Goal: Task Accomplishment & Management: Manage account settings

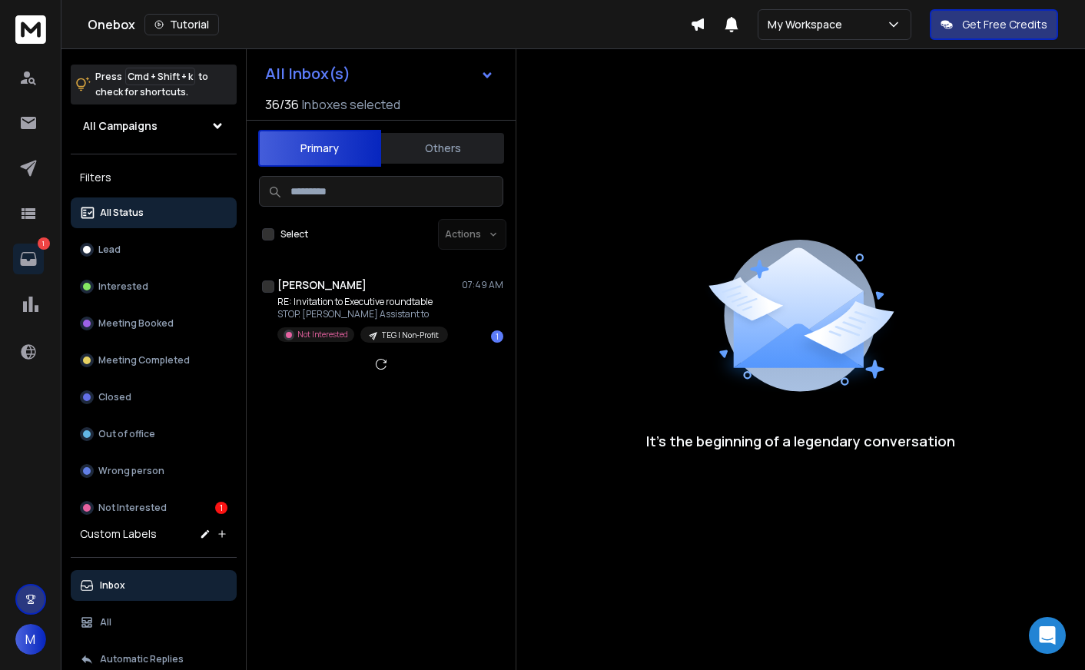
click at [186, 497] on button "Not Interested 1" at bounding box center [154, 507] width 166 height 31
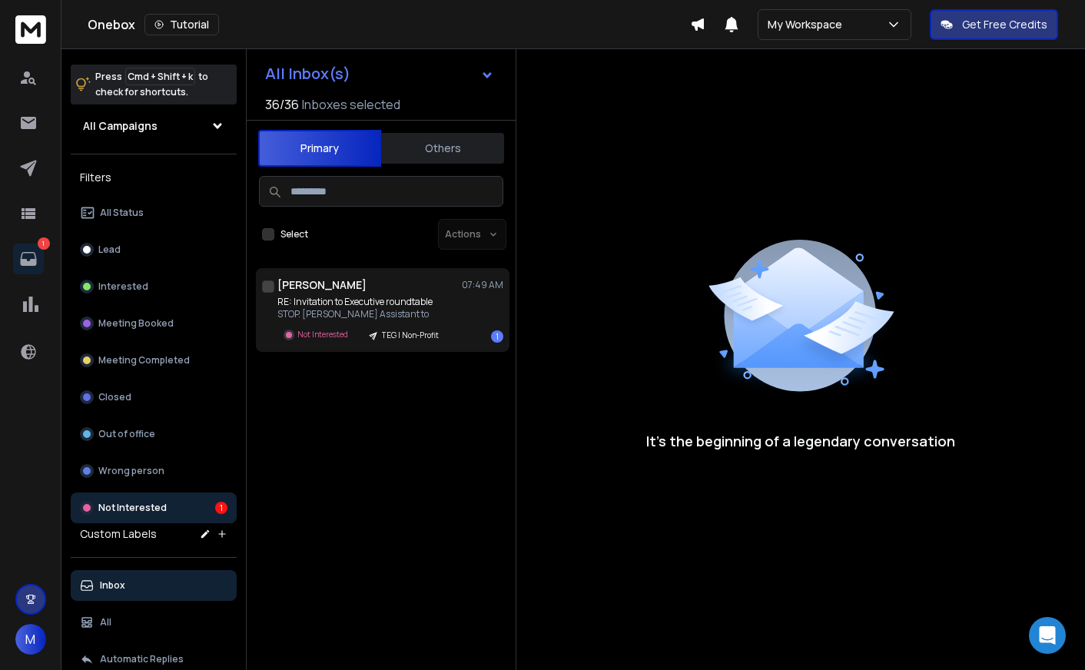
click at [421, 309] on p "STOP. [PERSON_NAME] Assistant to" at bounding box center [362, 314] width 171 height 12
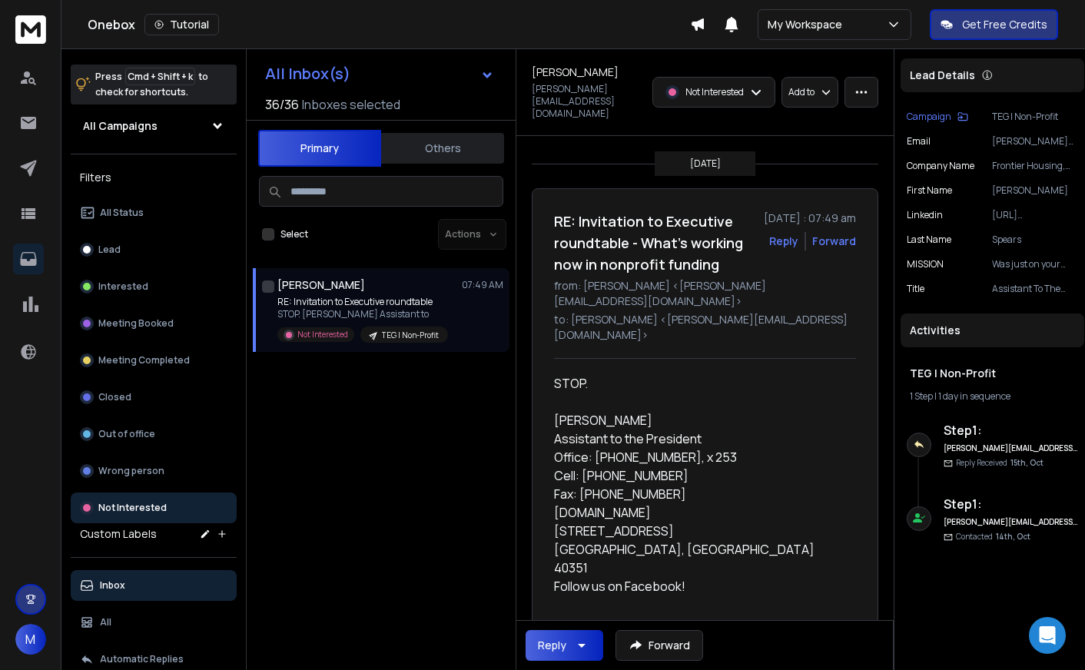
click at [768, 81] on div "Not Interested" at bounding box center [713, 92] width 121 height 29
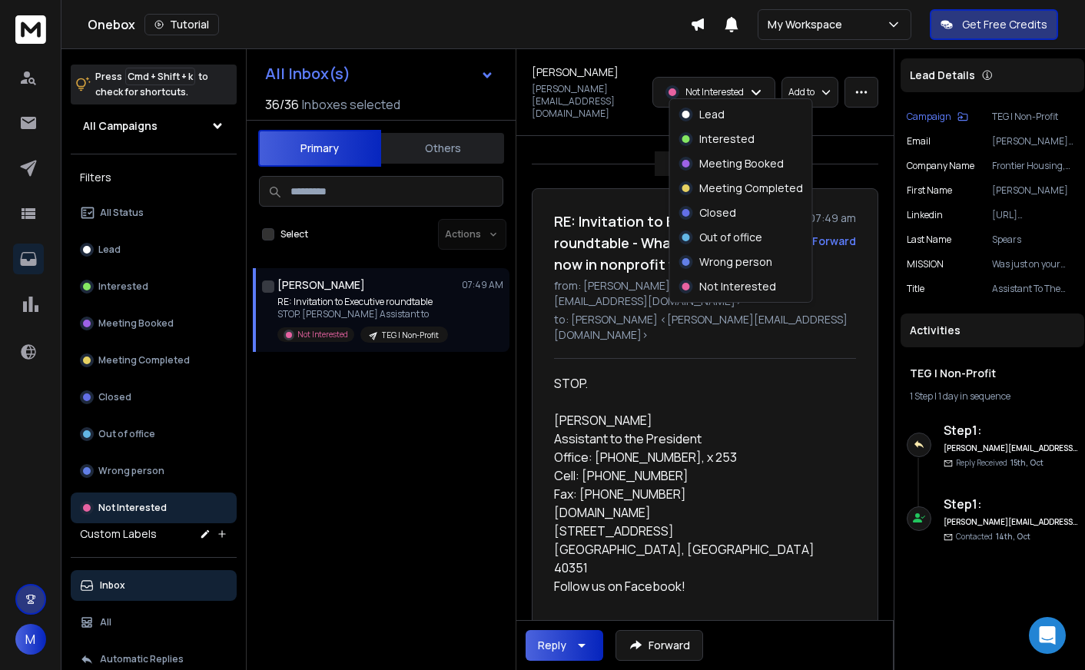
click at [768, 81] on div "Not Interested" at bounding box center [713, 92] width 121 height 29
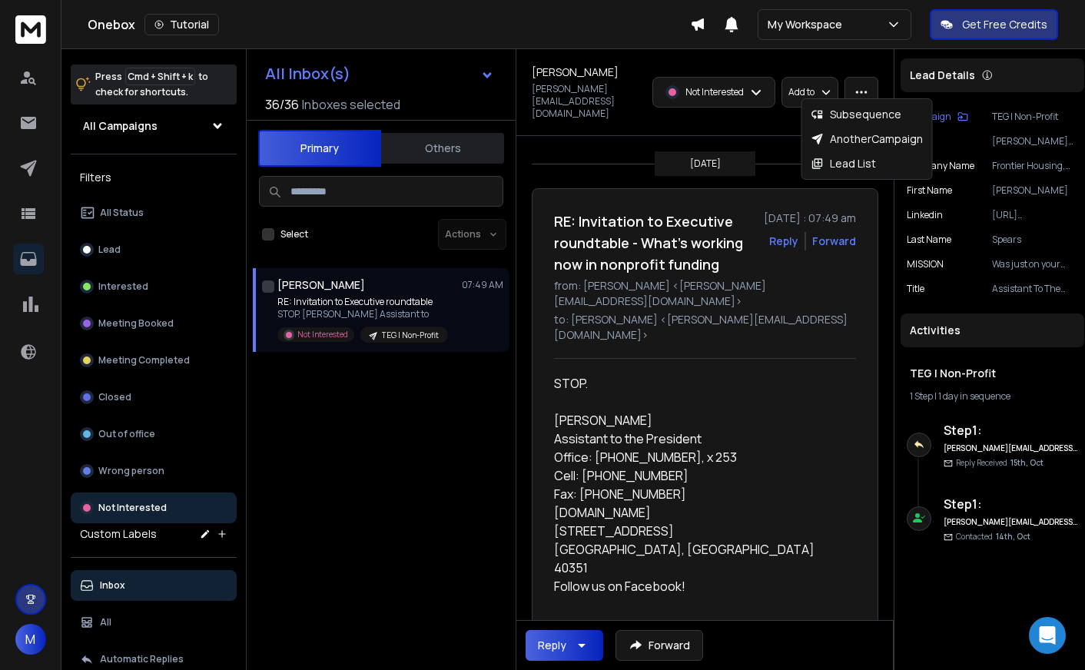
click at [835, 78] on div "Add to" at bounding box center [809, 92] width 55 height 29
click at [836, 78] on div "Add to" at bounding box center [809, 92] width 55 height 29
click at [873, 77] on button "button" at bounding box center [861, 92] width 34 height 31
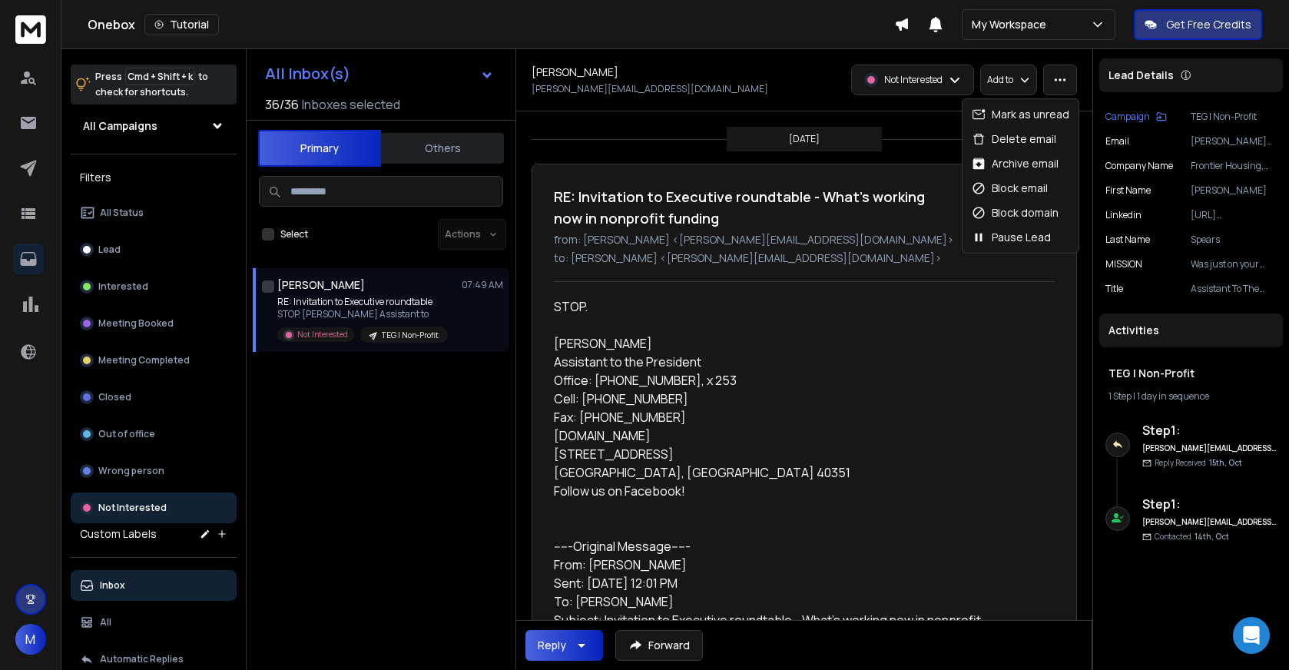
click at [1084, 86] on div "Lead Details" at bounding box center [1191, 75] width 184 height 34
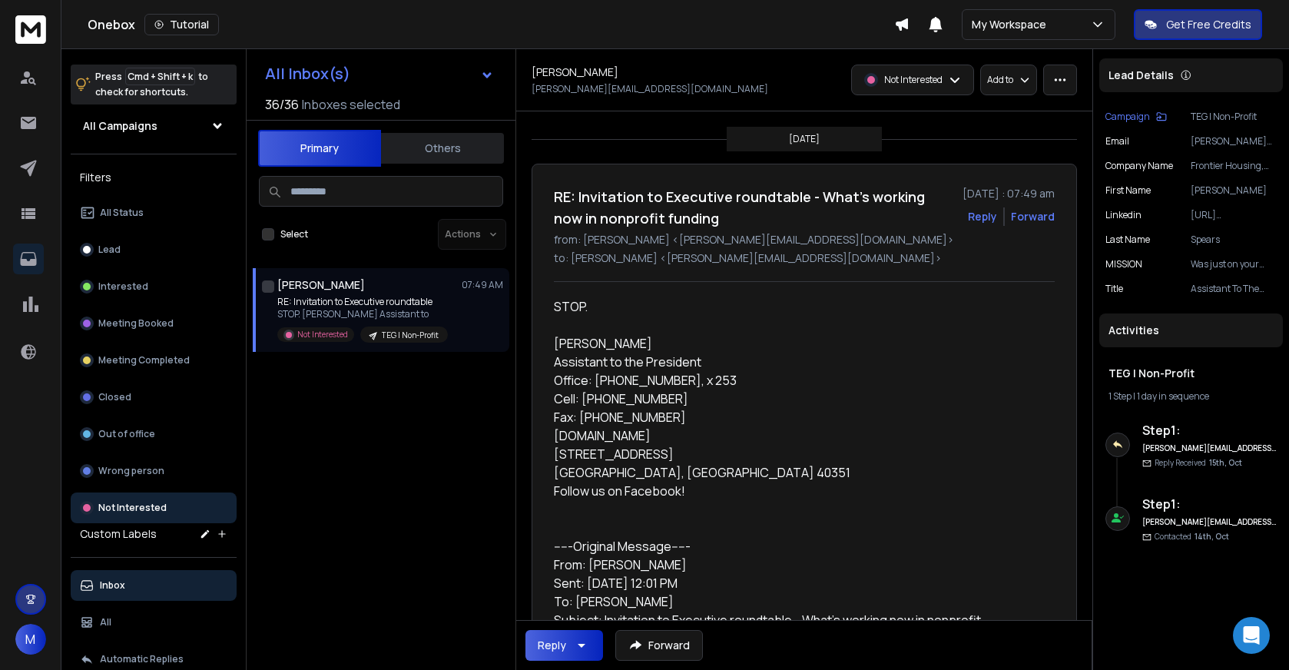
click at [1059, 79] on icon "button" at bounding box center [1061, 79] width 12 height 2
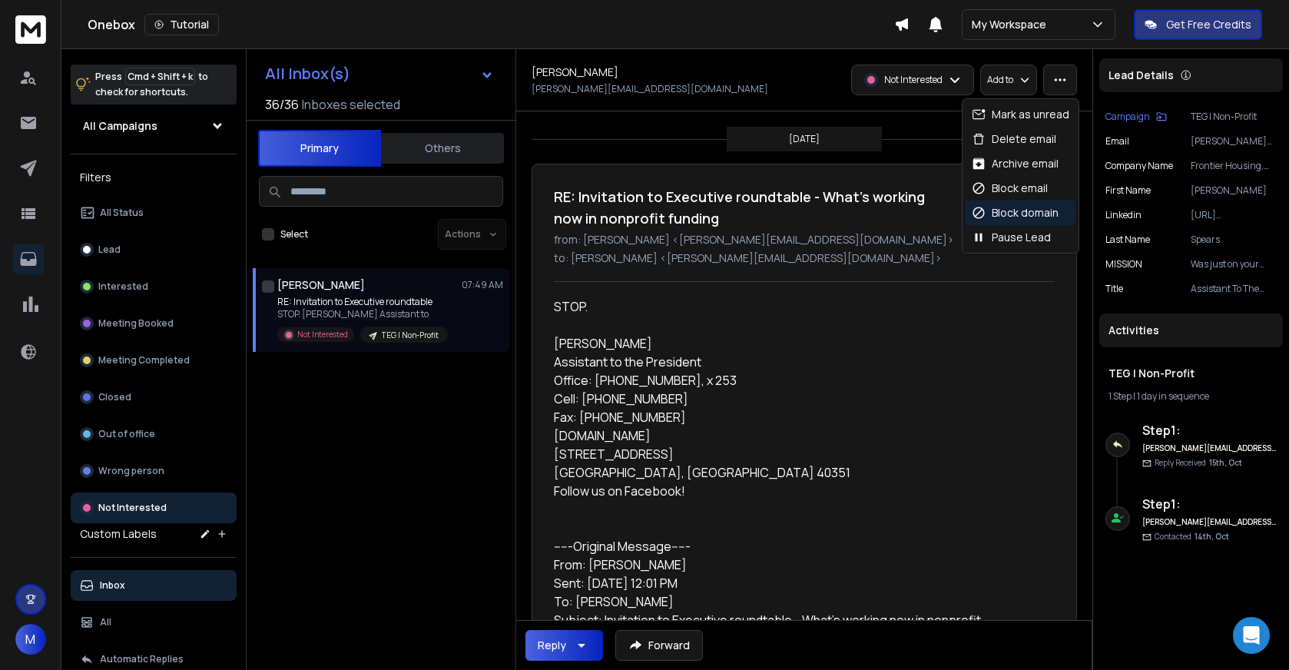
click at [1027, 215] on div "Block domain" at bounding box center [1015, 212] width 87 height 15
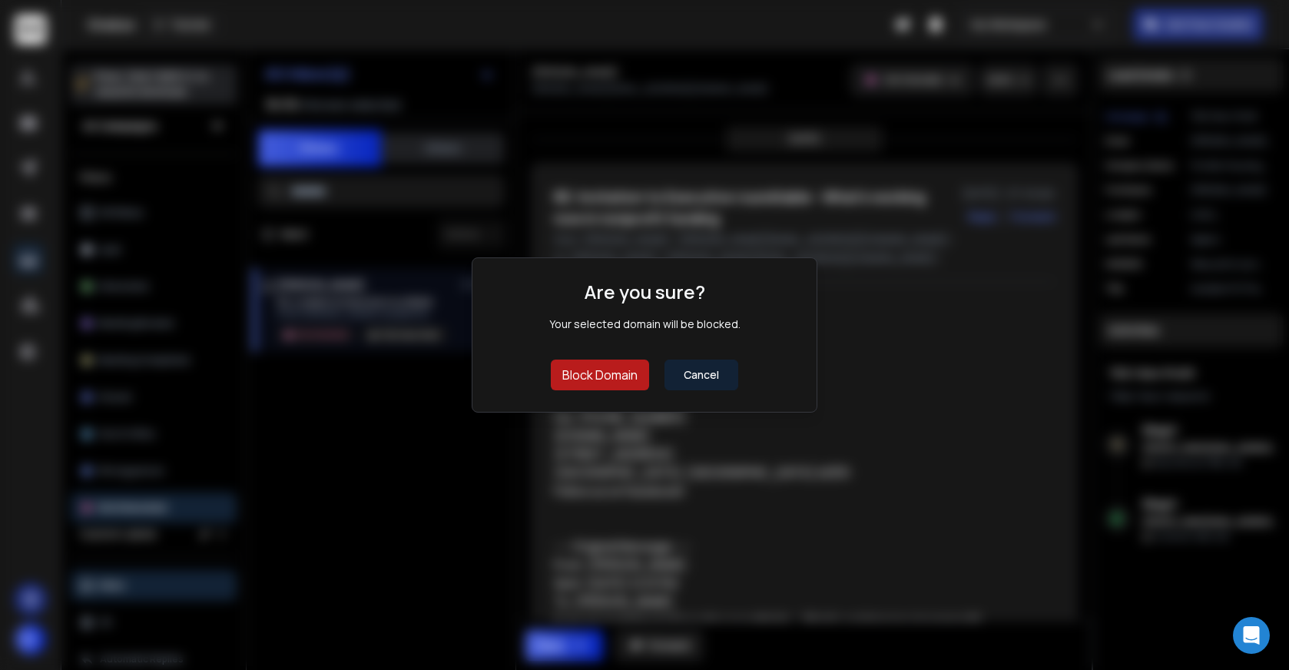
click at [629, 369] on button "Block Domain" at bounding box center [600, 374] width 98 height 31
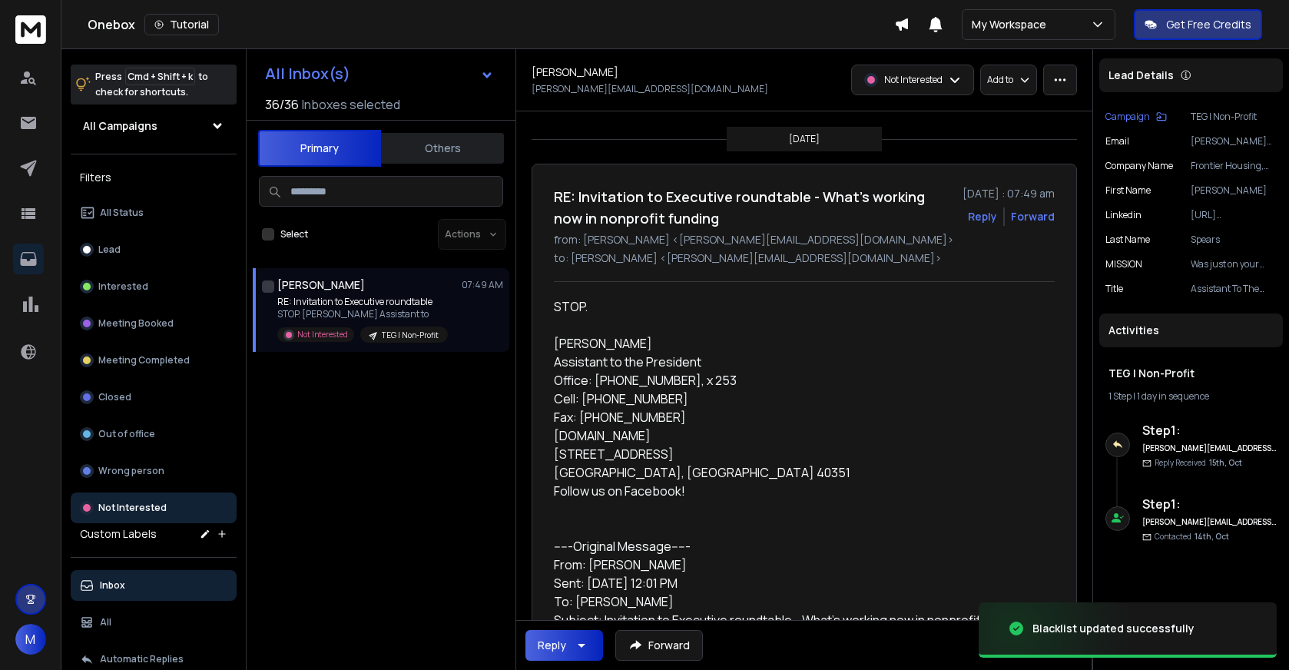
click at [1084, 119] on icon at bounding box center [1161, 117] width 9 height 8
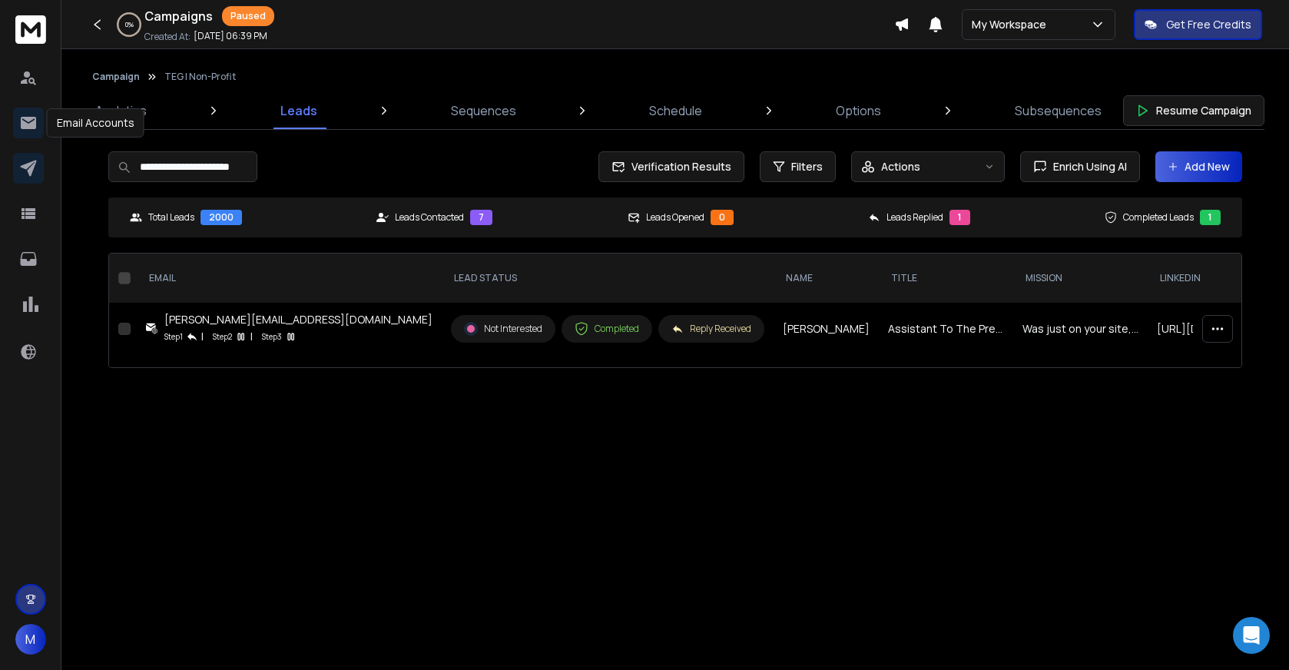
click at [27, 118] on icon at bounding box center [28, 123] width 15 height 12
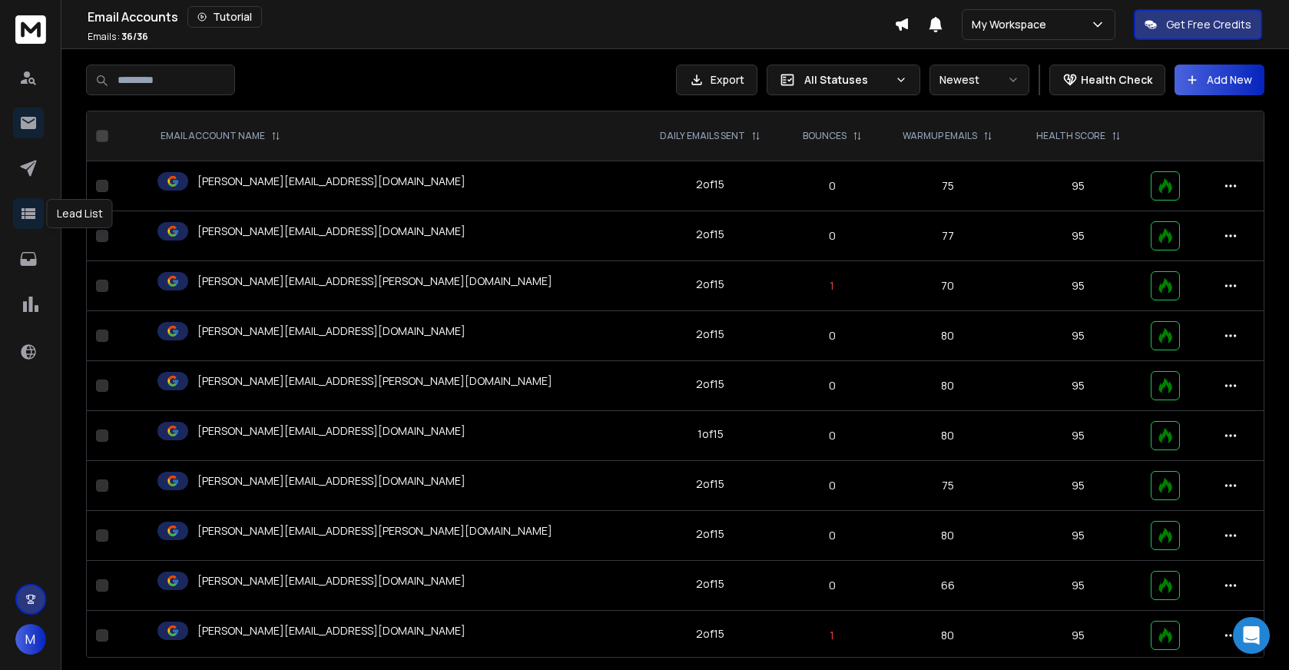
click at [25, 220] on icon at bounding box center [28, 213] width 18 height 18
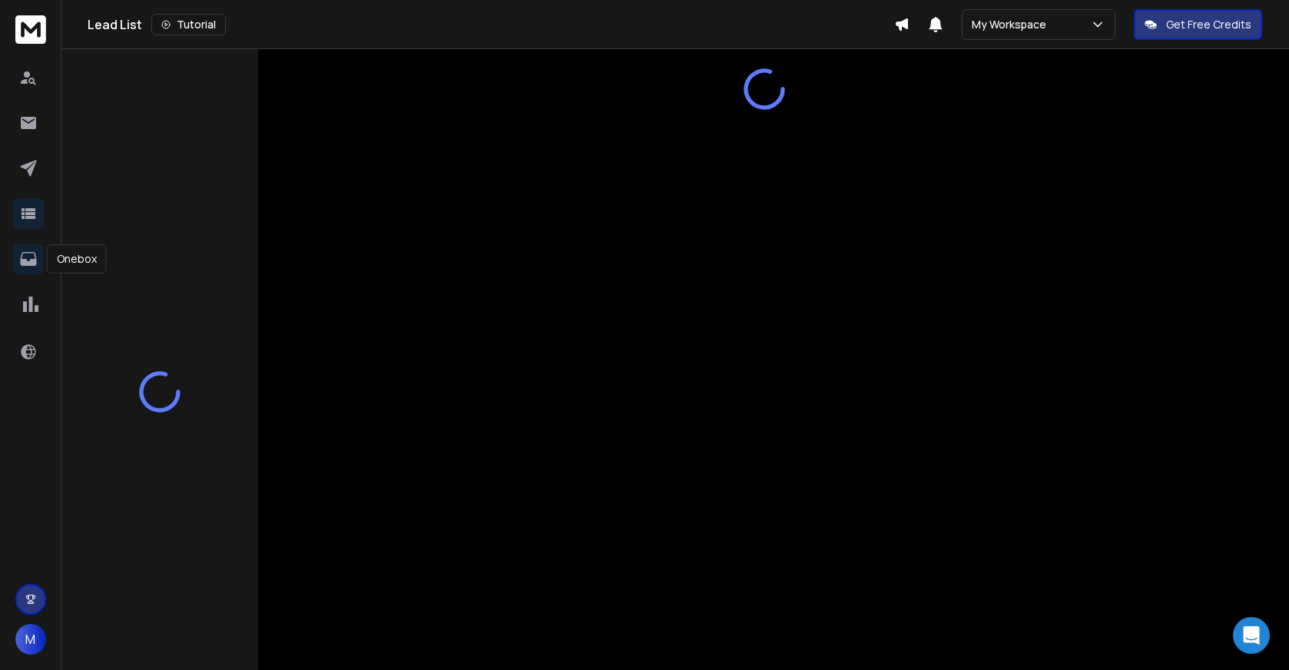
click at [25, 258] on icon at bounding box center [28, 259] width 18 height 18
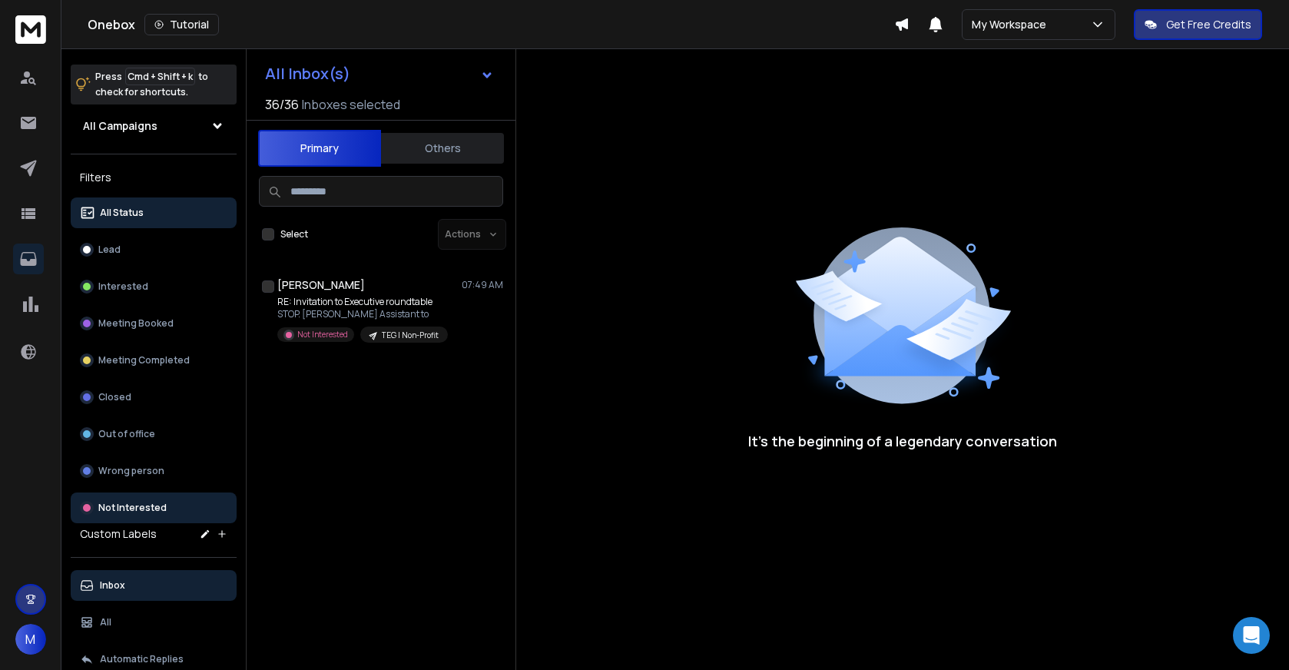
click at [177, 499] on button "Not Interested" at bounding box center [154, 507] width 166 height 31
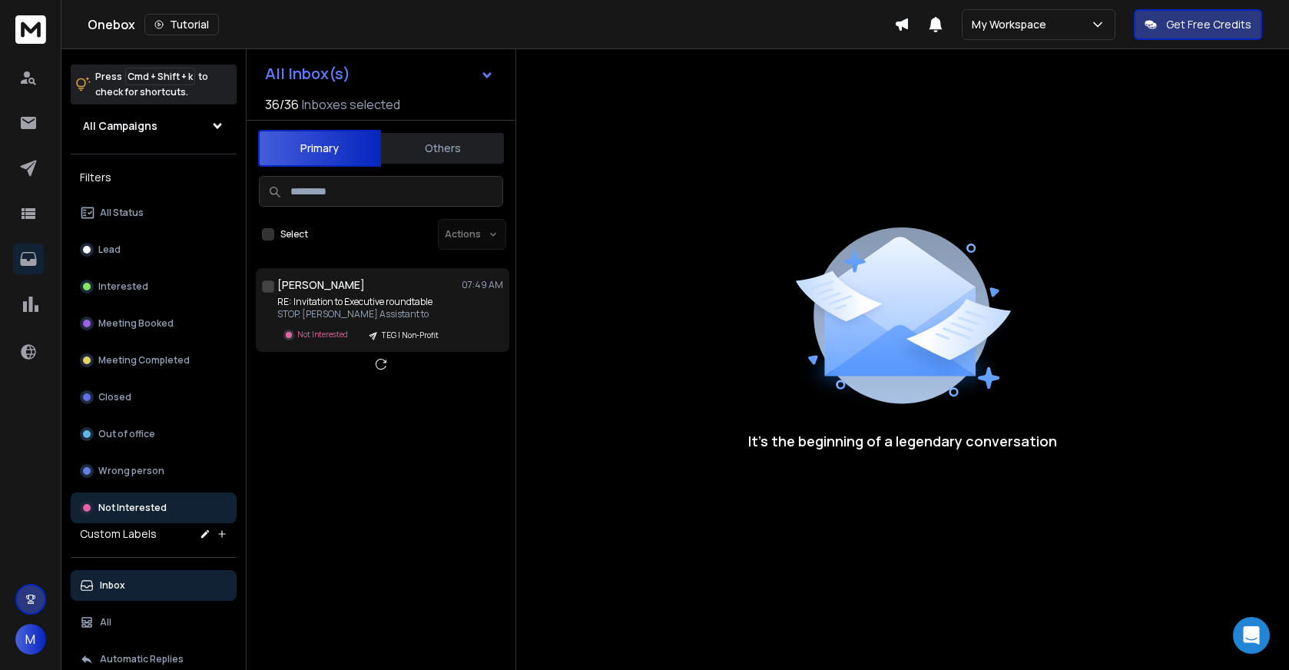
click at [405, 309] on p "STOP. [PERSON_NAME] Assistant to" at bounding box center [362, 314] width 171 height 12
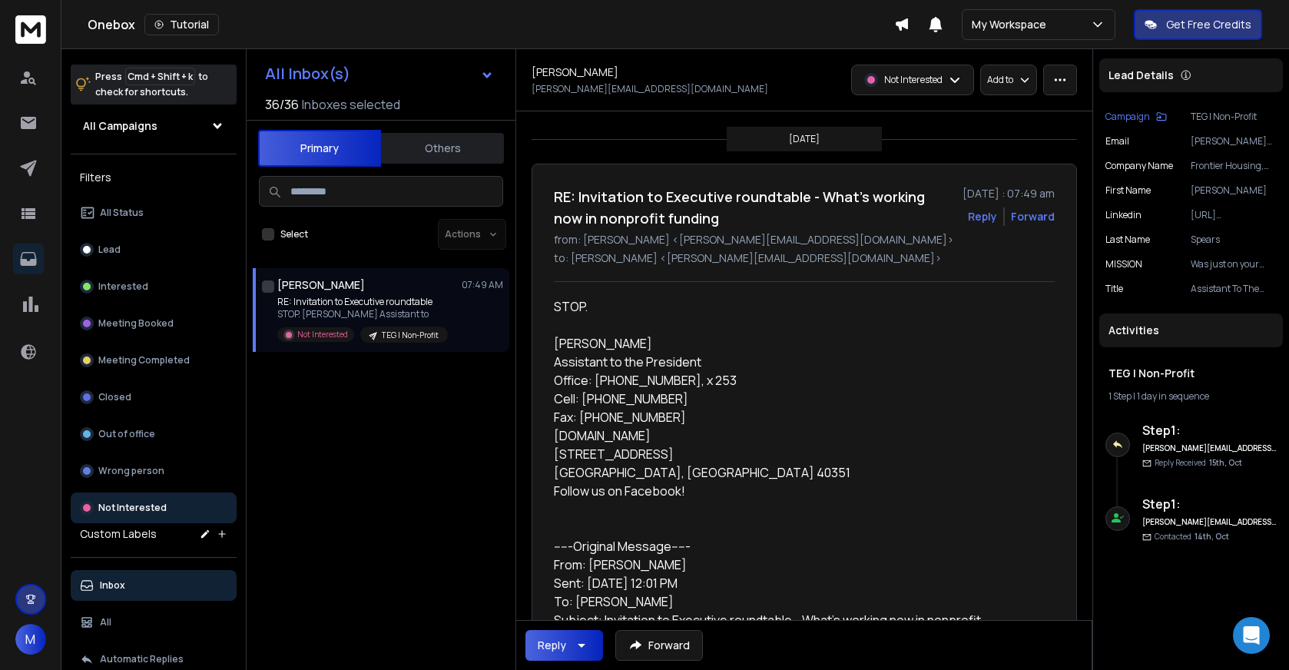
click at [1084, 119] on p "TEG | Non-Profit" at bounding box center [1234, 117] width 86 height 12
click at [1020, 87] on div "Add to" at bounding box center [1008, 79] width 55 height 29
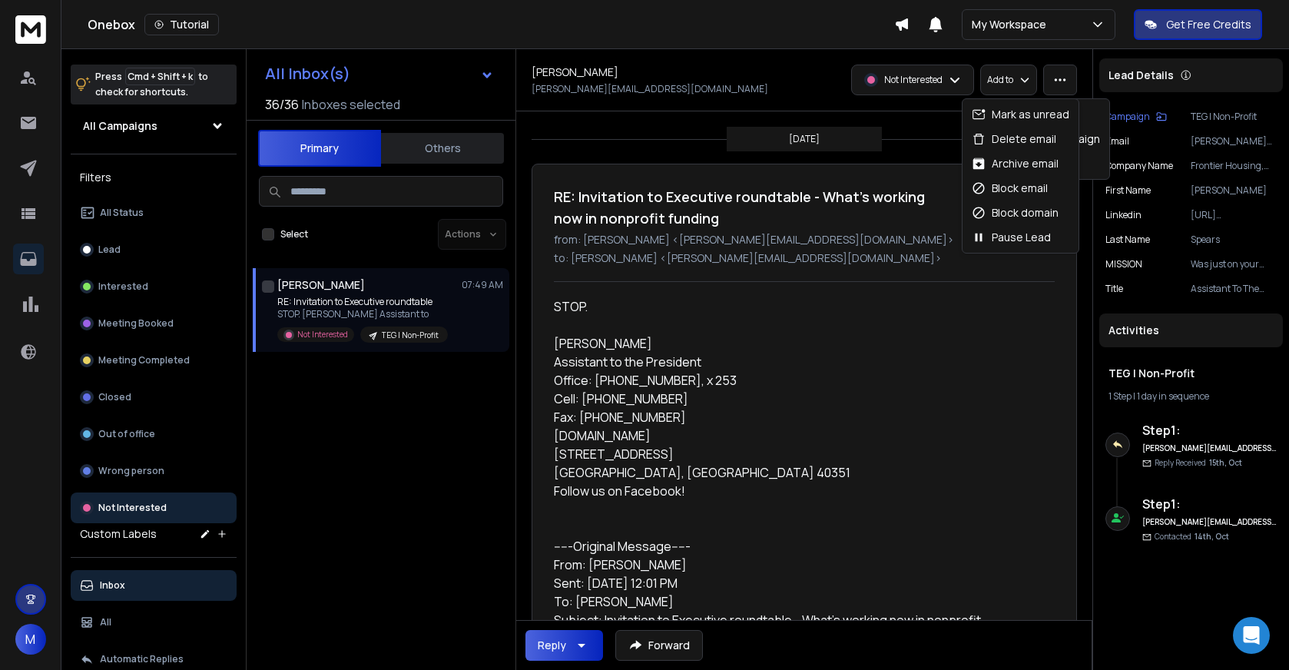
click at [1052, 77] on button "button" at bounding box center [1060, 80] width 34 height 31
click at [1015, 237] on div "Pause Lead" at bounding box center [1011, 237] width 79 height 15
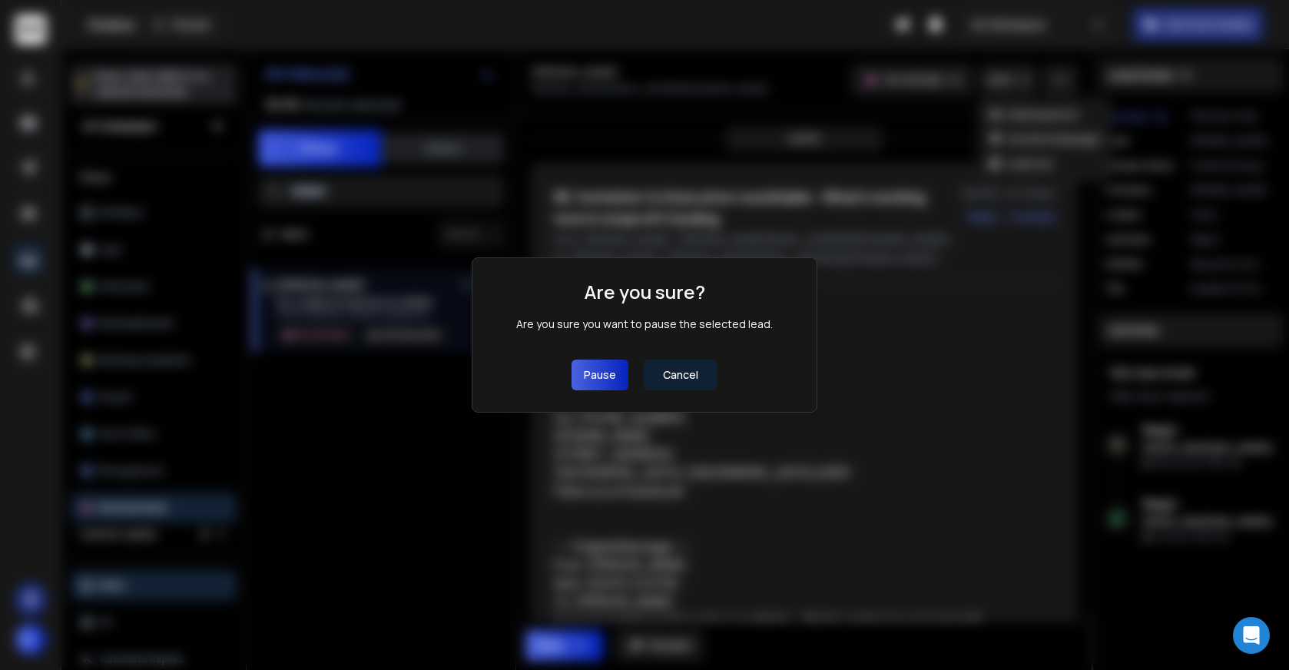
click at [590, 373] on button "Pause" at bounding box center [599, 374] width 57 height 31
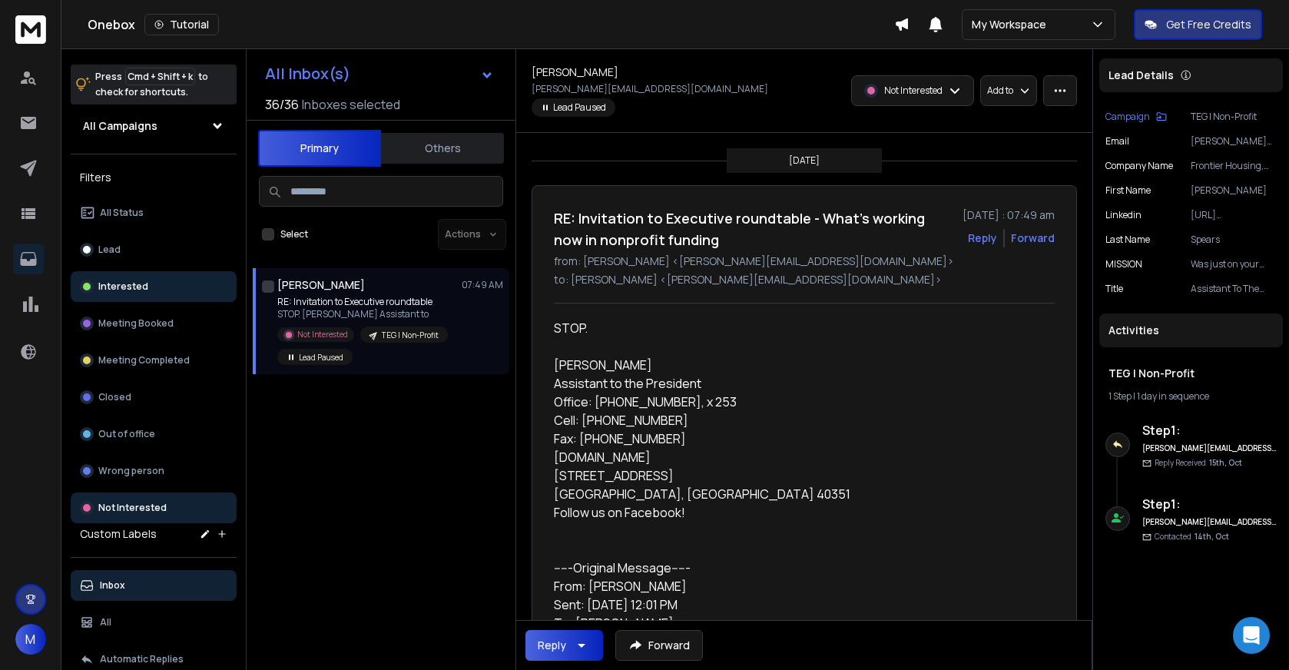
click at [133, 272] on button "Interested" at bounding box center [154, 286] width 166 height 31
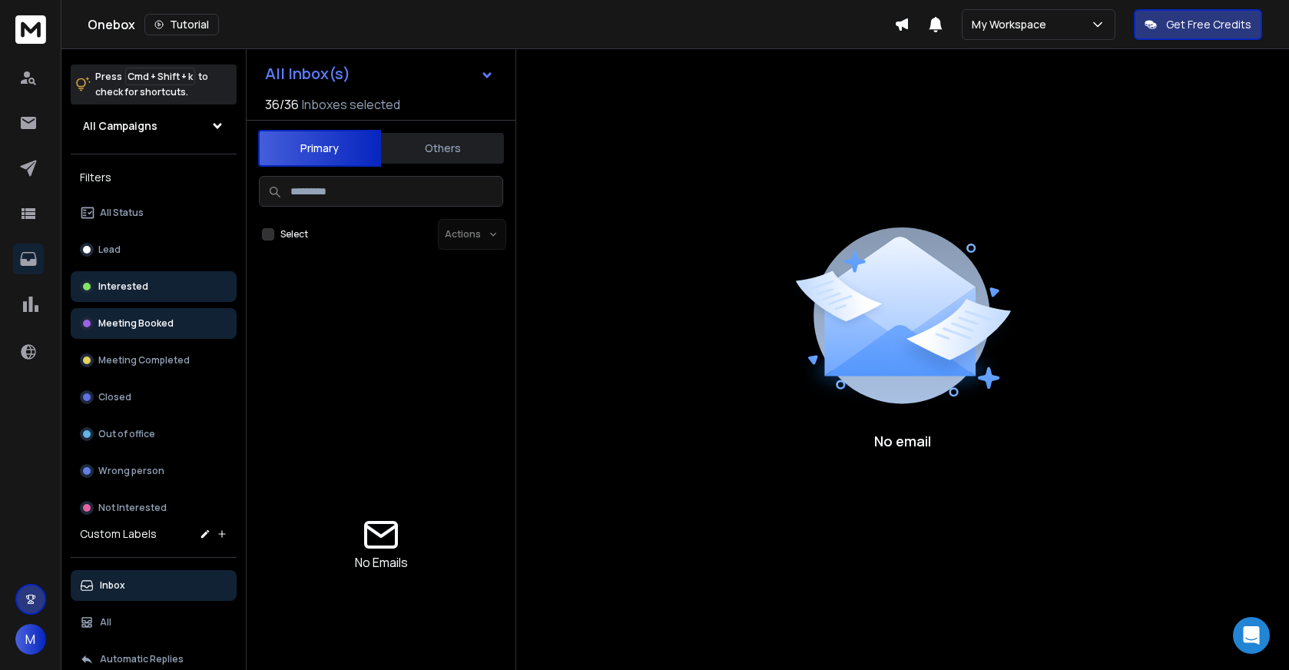
click at [143, 330] on button "Meeting Booked" at bounding box center [154, 323] width 166 height 31
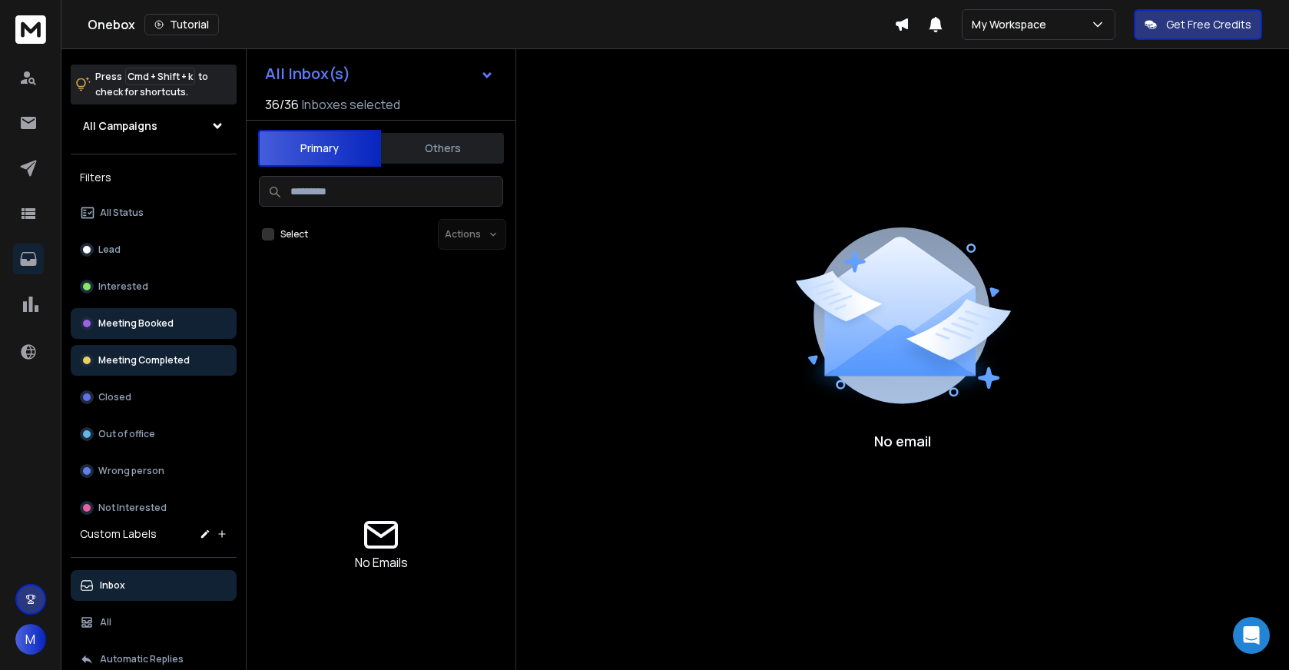
click at [145, 363] on p "Meeting Completed" at bounding box center [143, 360] width 91 height 12
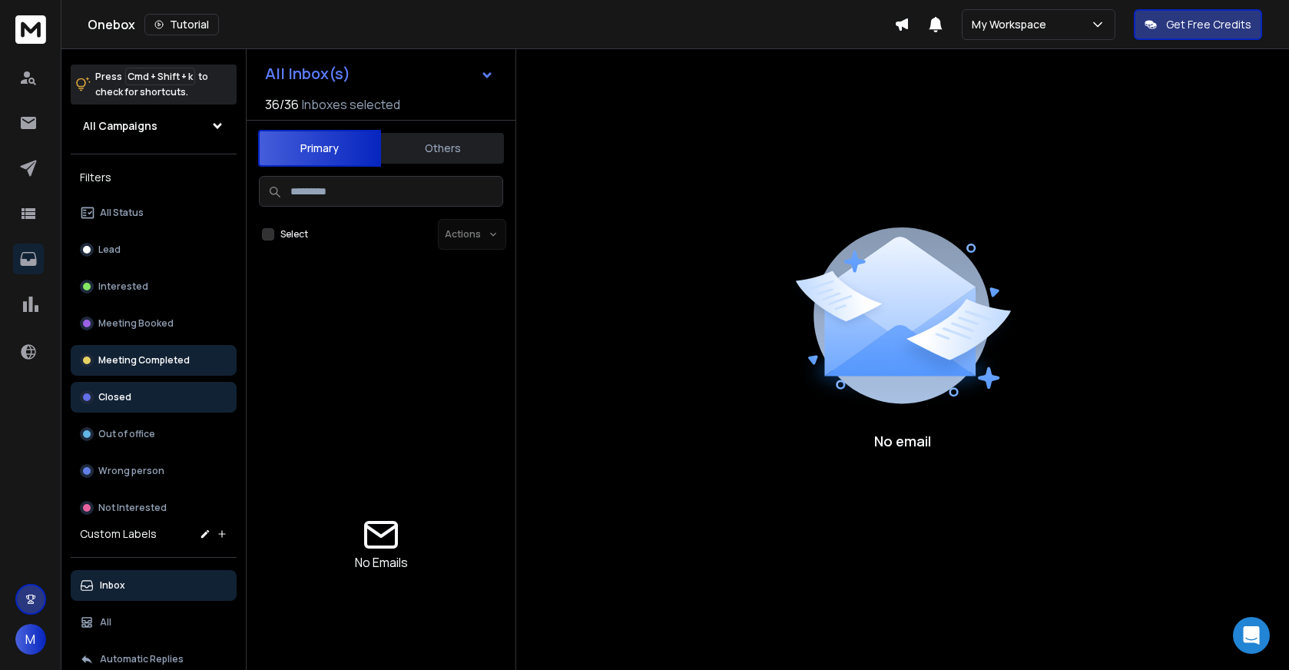
click at [140, 410] on button "Closed" at bounding box center [154, 397] width 166 height 31
click at [138, 229] on div "All Status Lead Interested Meeting Booked Meeting Completed Closed Out of offic…" at bounding box center [154, 360] width 166 height 326
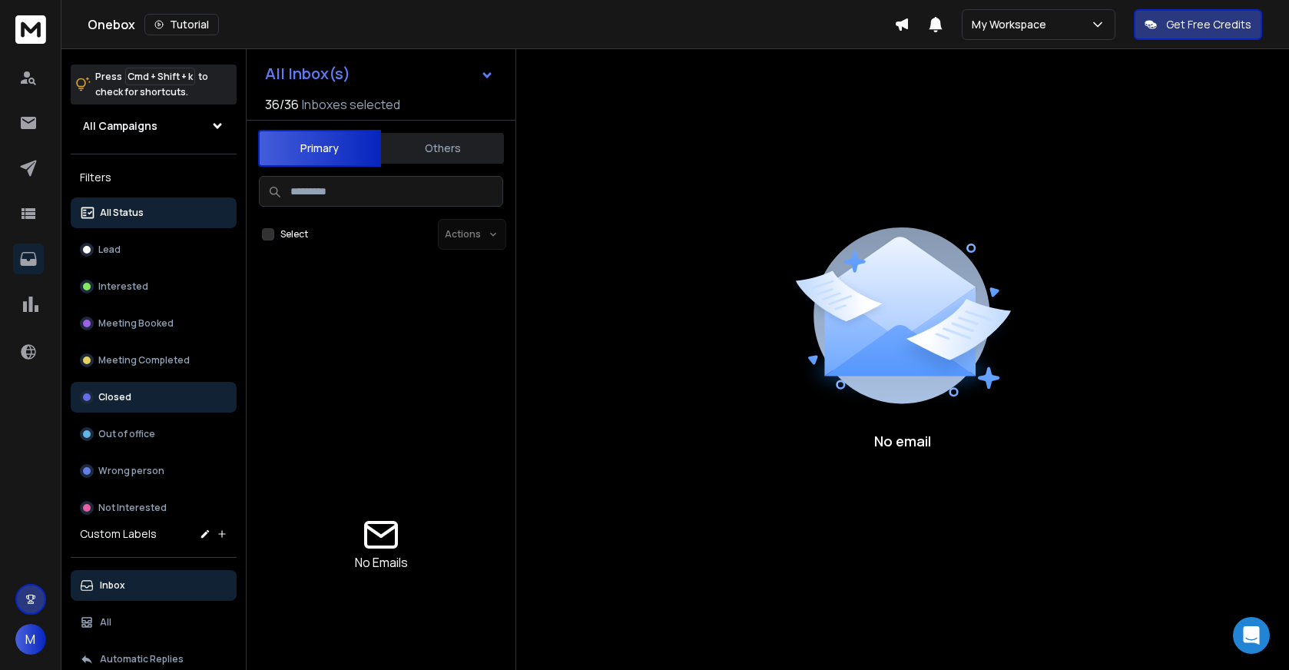
click at [136, 215] on p "All Status" at bounding box center [122, 213] width 44 height 12
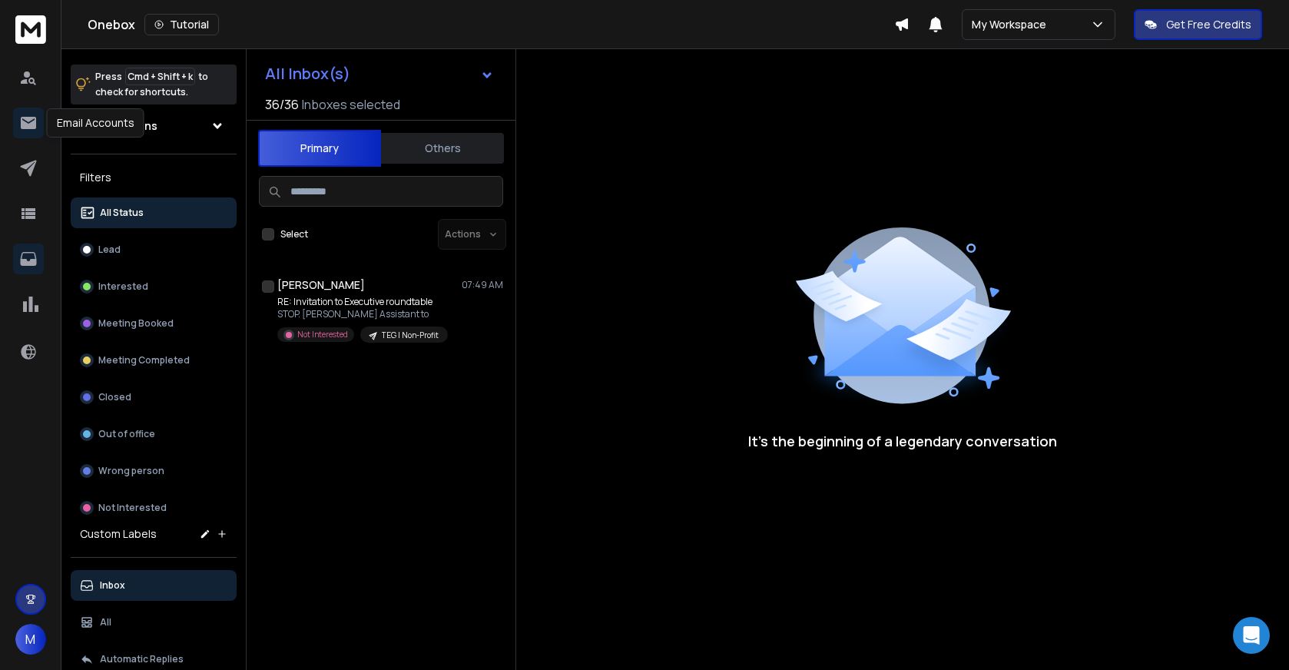
click at [34, 121] on icon at bounding box center [28, 123] width 15 height 12
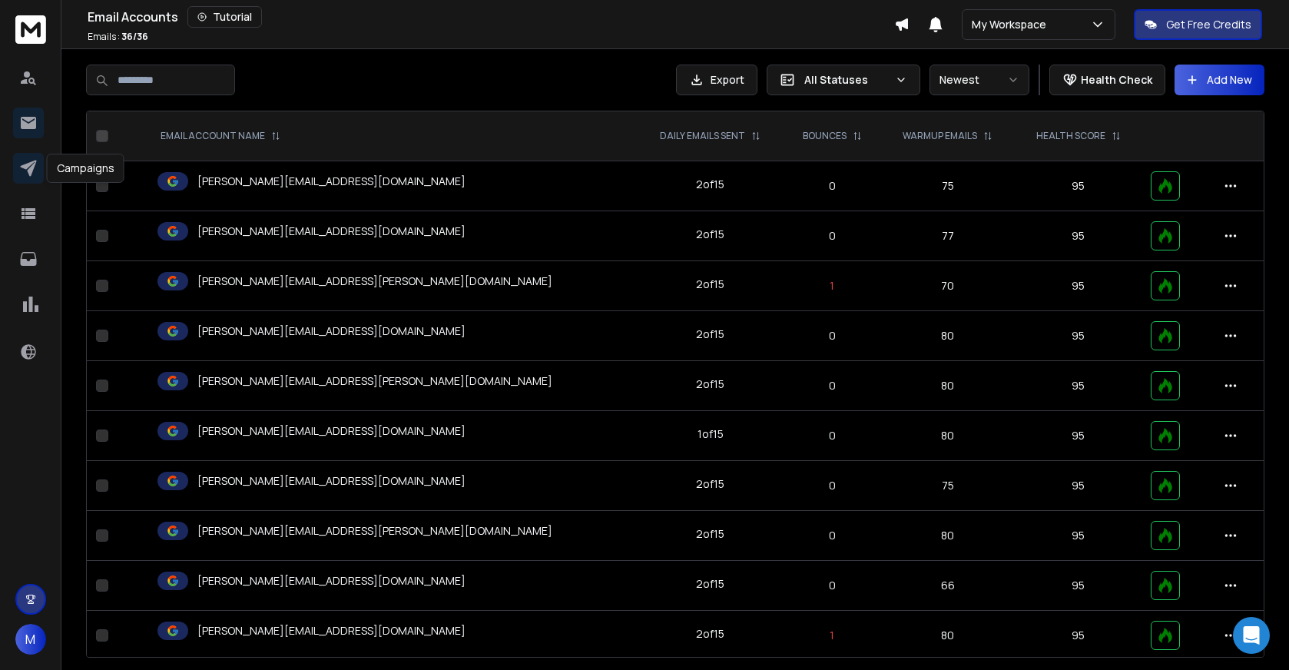
click at [35, 167] on icon at bounding box center [28, 168] width 18 height 18
